Goal: Task Accomplishment & Management: Use online tool/utility

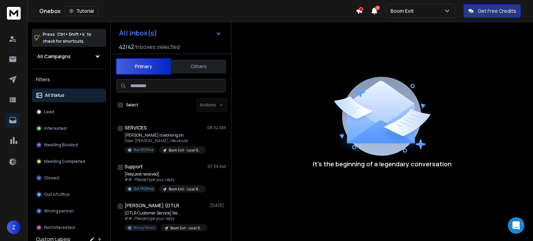
scroll to position [155, 0]
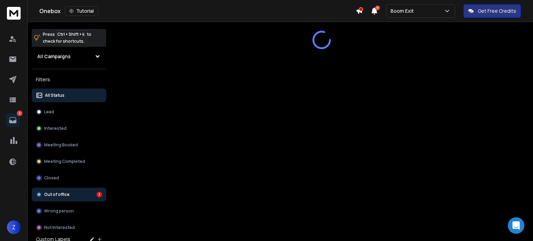
click at [69, 194] on button "Out of office 3" at bounding box center [69, 195] width 74 height 14
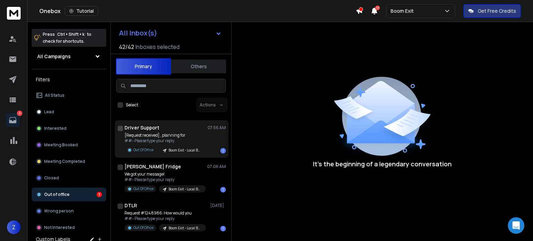
click at [164, 131] on div "Driver Support 07:56 AM" at bounding box center [174, 127] width 101 height 7
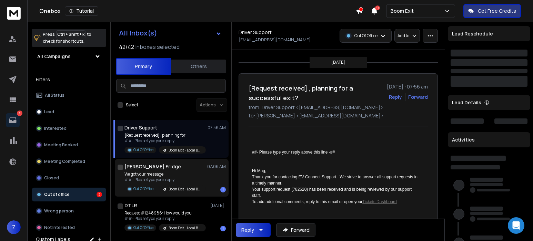
click at [164, 185] on div "We got your message! ##- Please type your reply Out Of Office Boom Exit - Local…" at bounding box center [164, 182] width 81 height 21
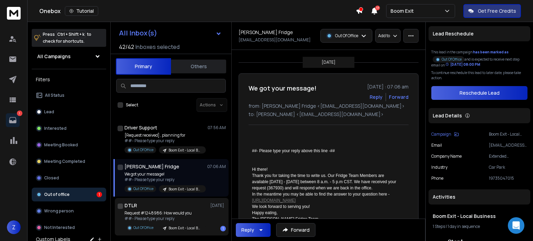
click at [161, 209] on div "DTLR 08 Oct Request #1248986: How would you ##- Please type your reply Out Of O…" at bounding box center [174, 216] width 101 height 29
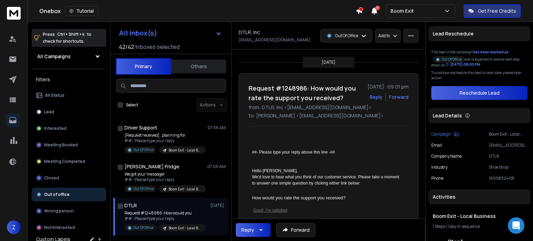
click at [160, 136] on p "[Request received] , planning for" at bounding box center [164, 136] width 81 height 6
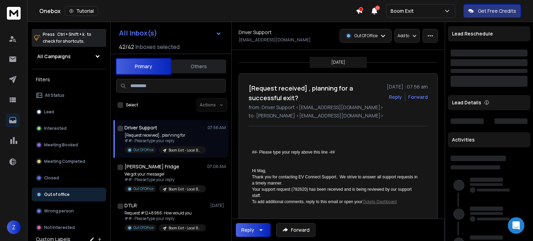
click at [192, 68] on button "Others" at bounding box center [198, 66] width 55 height 15
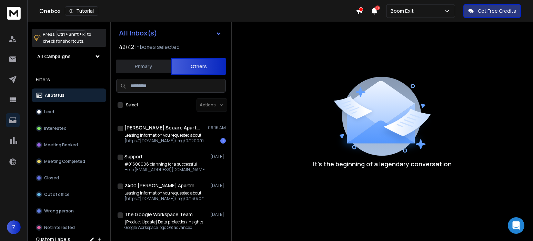
click at [142, 65] on button "Primary" at bounding box center [143, 66] width 55 height 15
